Goal: Find specific page/section: Find specific page/section

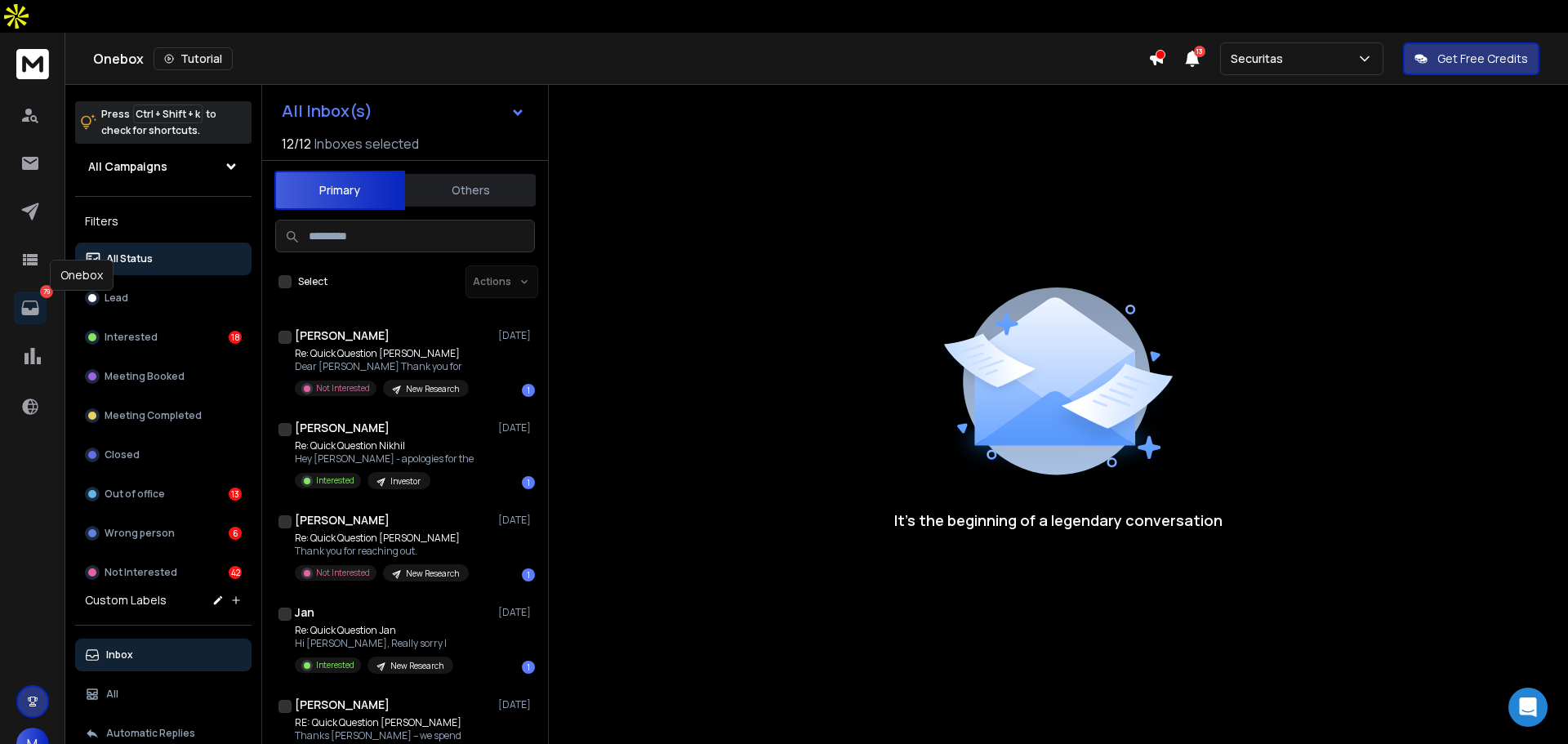
click at [1306, 43] on button "Securitas" at bounding box center [1302, 59] width 164 height 33
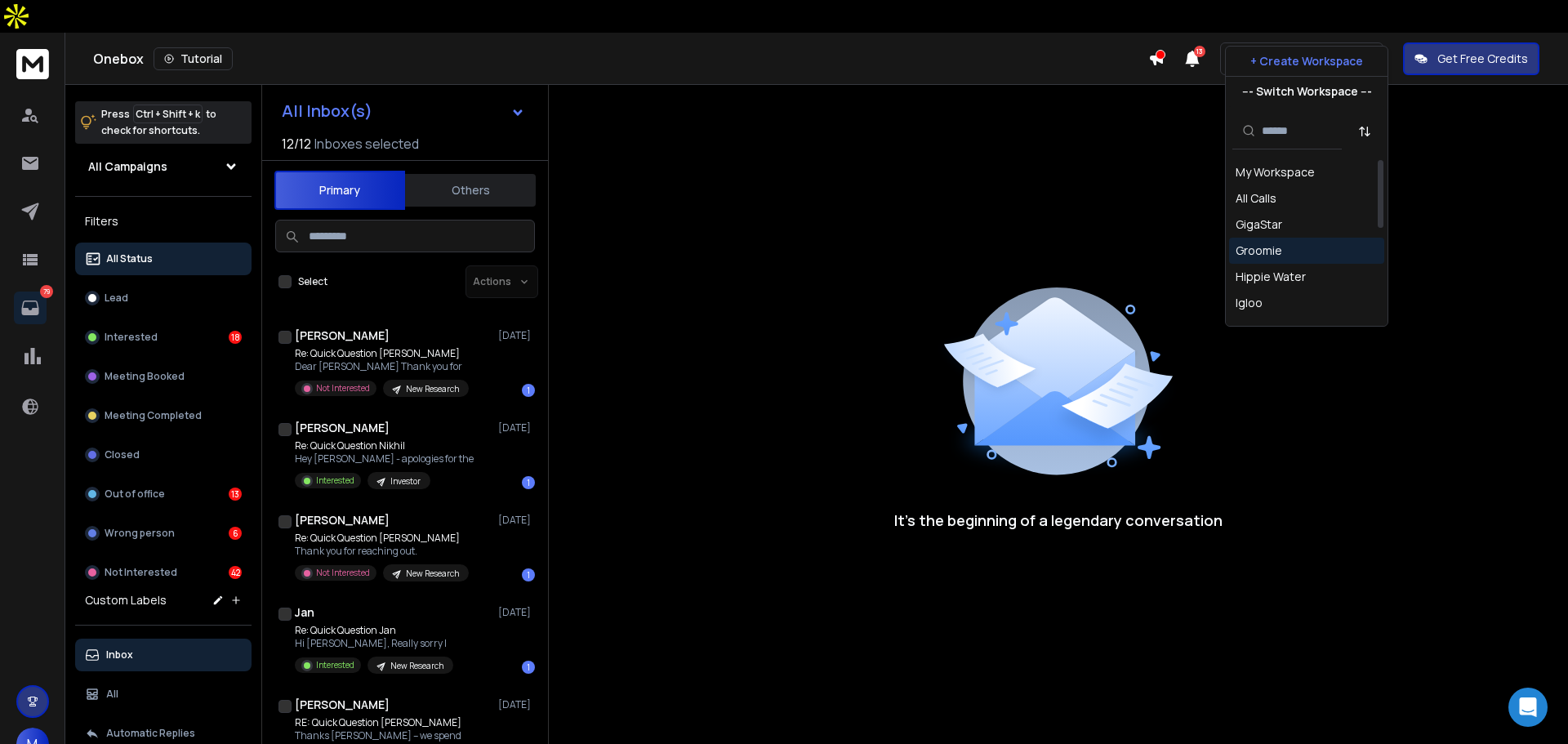
click at [1291, 224] on div "GigaStar" at bounding box center [1307, 224] width 155 height 26
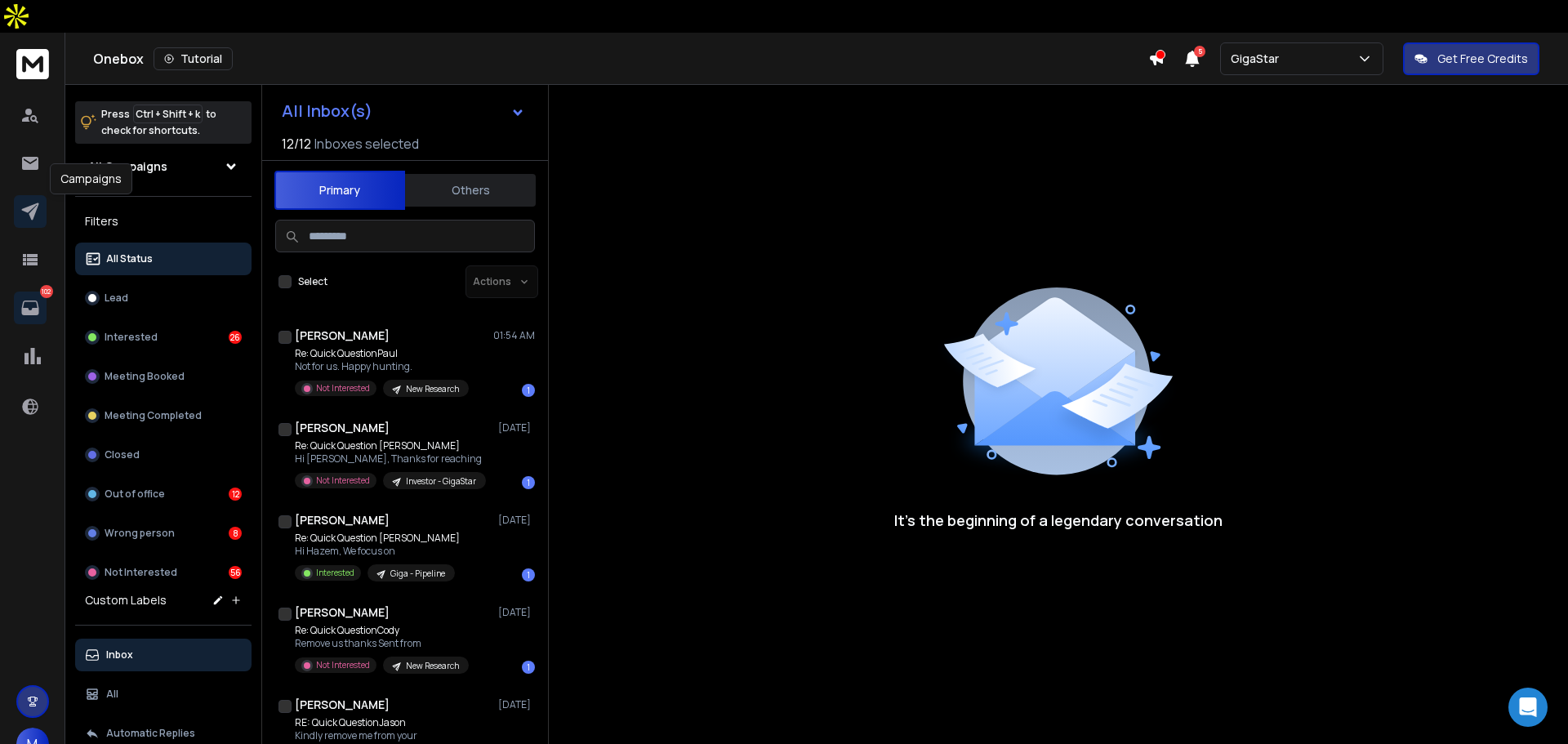
click at [19, 195] on link at bounding box center [30, 212] width 33 height 33
